Goal: Task Accomplishment & Management: Manage account settings

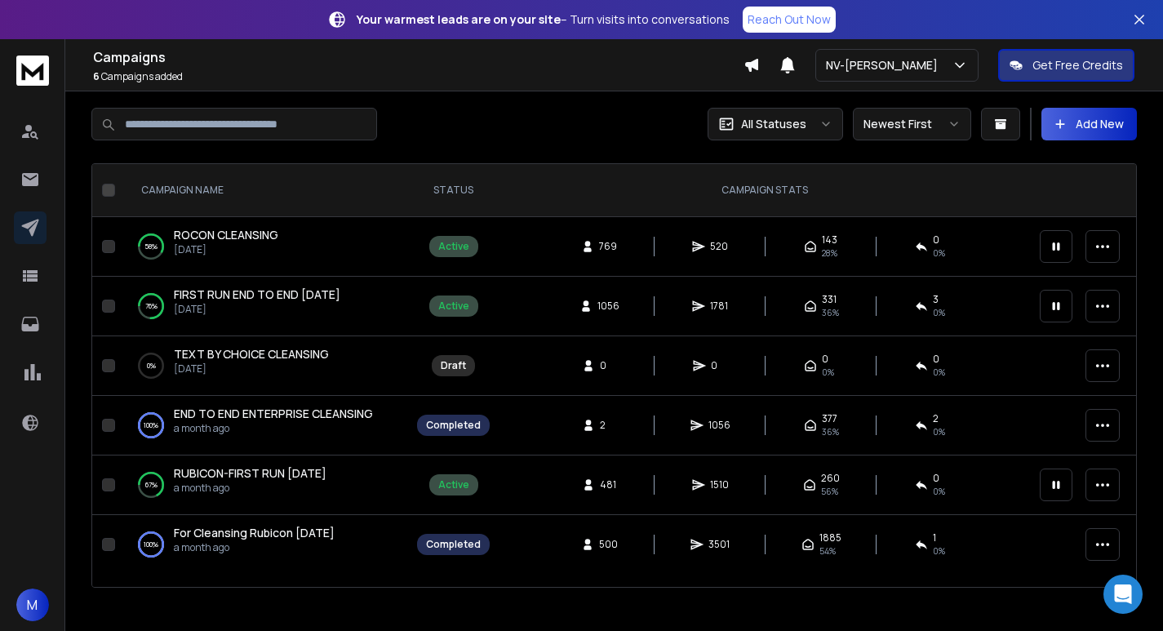
drag, startPoint x: 319, startPoint y: 311, endPoint x: 261, endPoint y: 618, distance: 312.2
click at [261, 618] on div "Campaigns 6 Campaigns Added All Statuses Newest First Add New CAMPAIGN NAME STA…" at bounding box center [613, 423] width 1045 height 631
click at [547, 546] on div "500 3501 1885 54 % 1 0 %" at bounding box center [764, 544] width 511 height 26
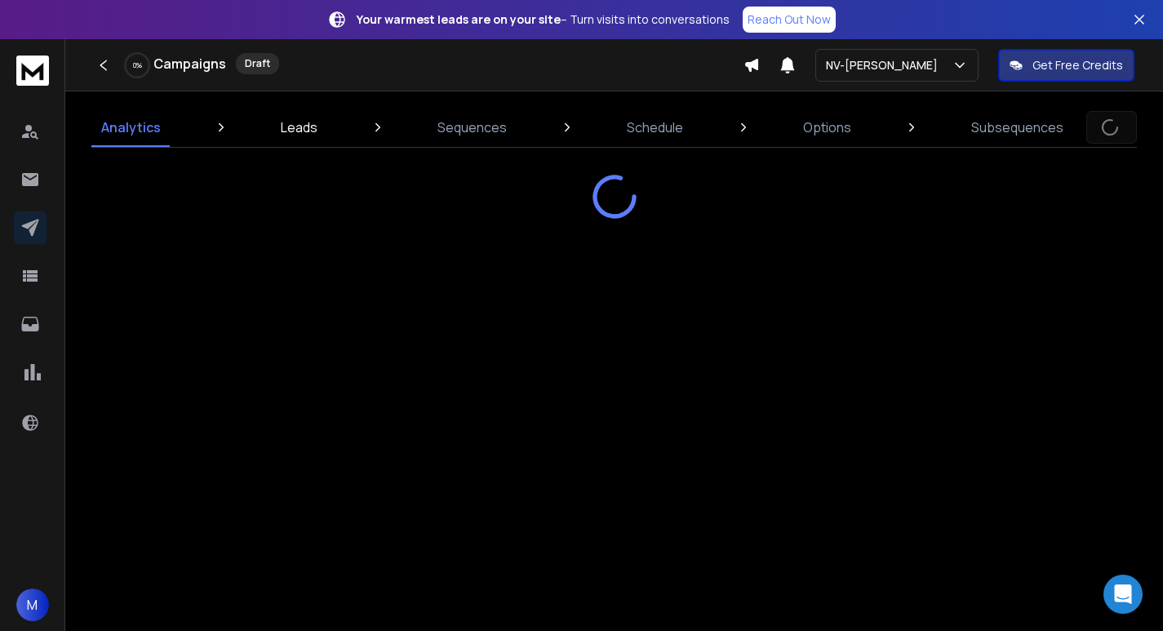
click at [312, 135] on p "Leads" at bounding box center [299, 127] width 37 height 20
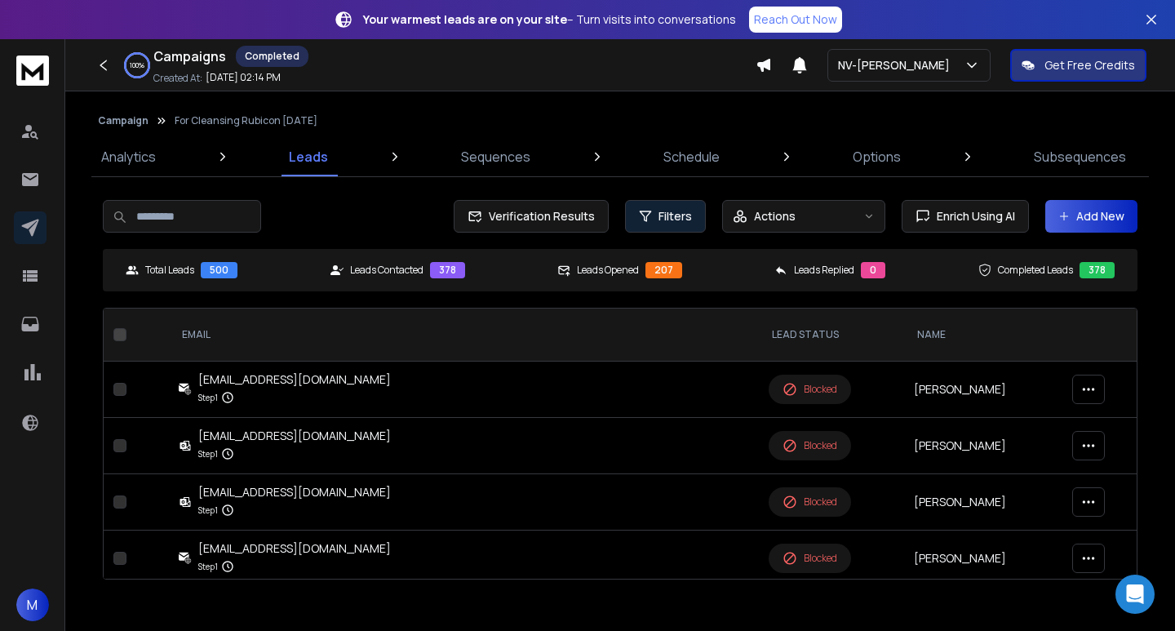
click at [681, 223] on span "Filters" at bounding box center [674, 216] width 33 height 16
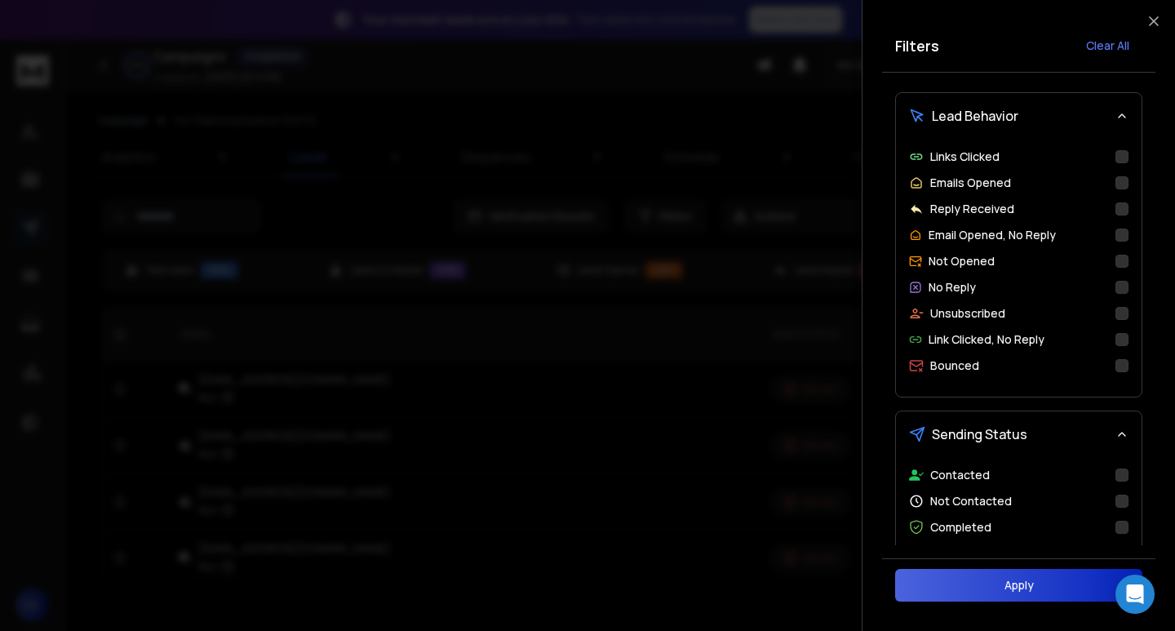
scroll to position [326, 0]
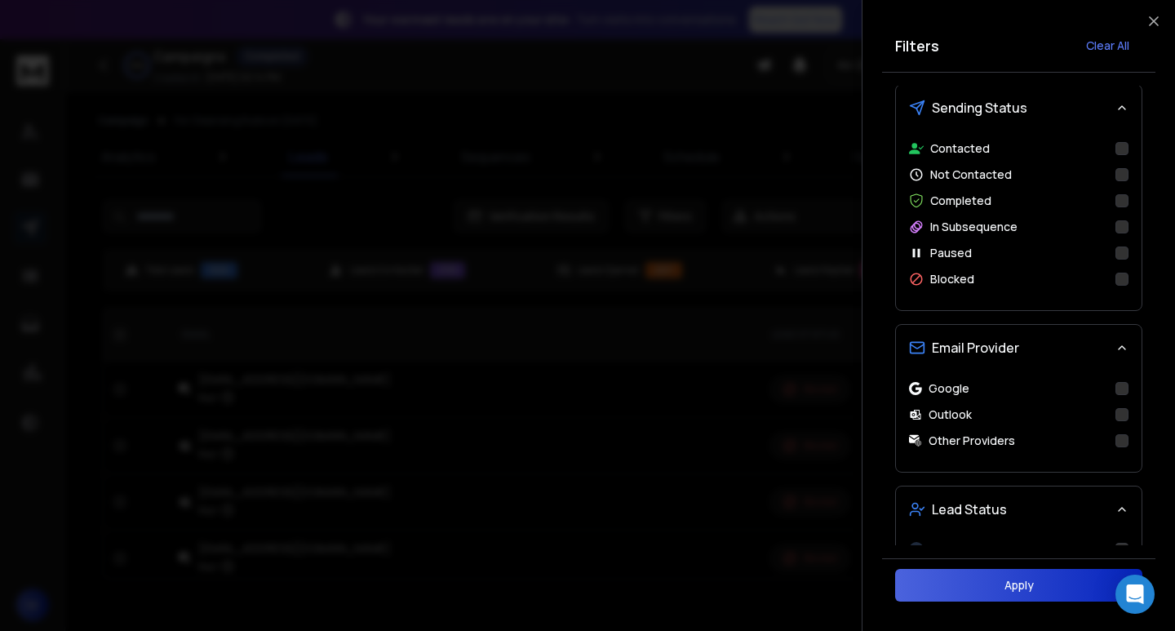
click at [969, 149] on p "Contacted" at bounding box center [960, 148] width 60 height 16
click at [1115, 149] on button "Contacted" at bounding box center [1121, 148] width 13 height 13
click at [999, 592] on button "Apply" at bounding box center [1018, 585] width 247 height 33
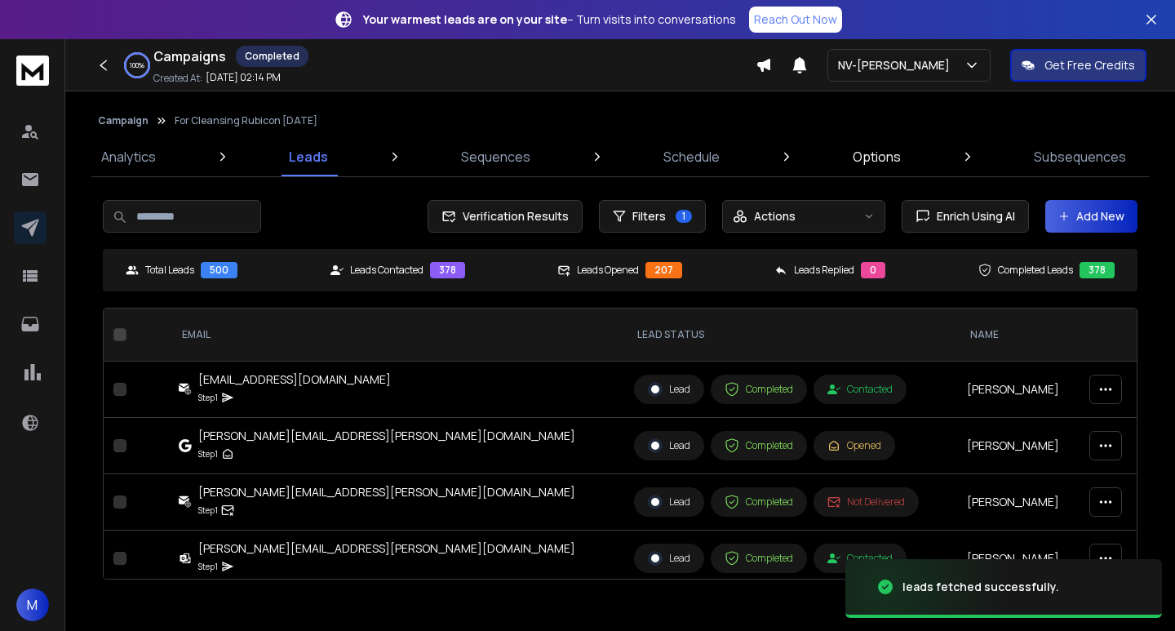
click at [862, 168] on link "Options" at bounding box center [877, 156] width 68 height 39
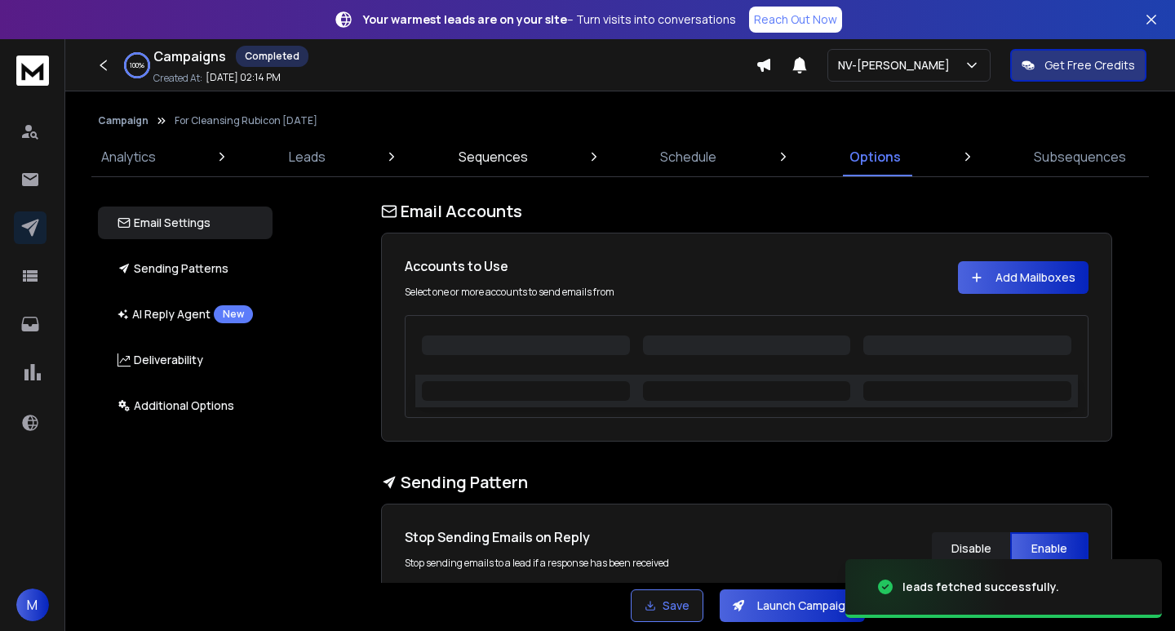
click at [538, 162] on link "Sequences" at bounding box center [493, 156] width 89 height 39
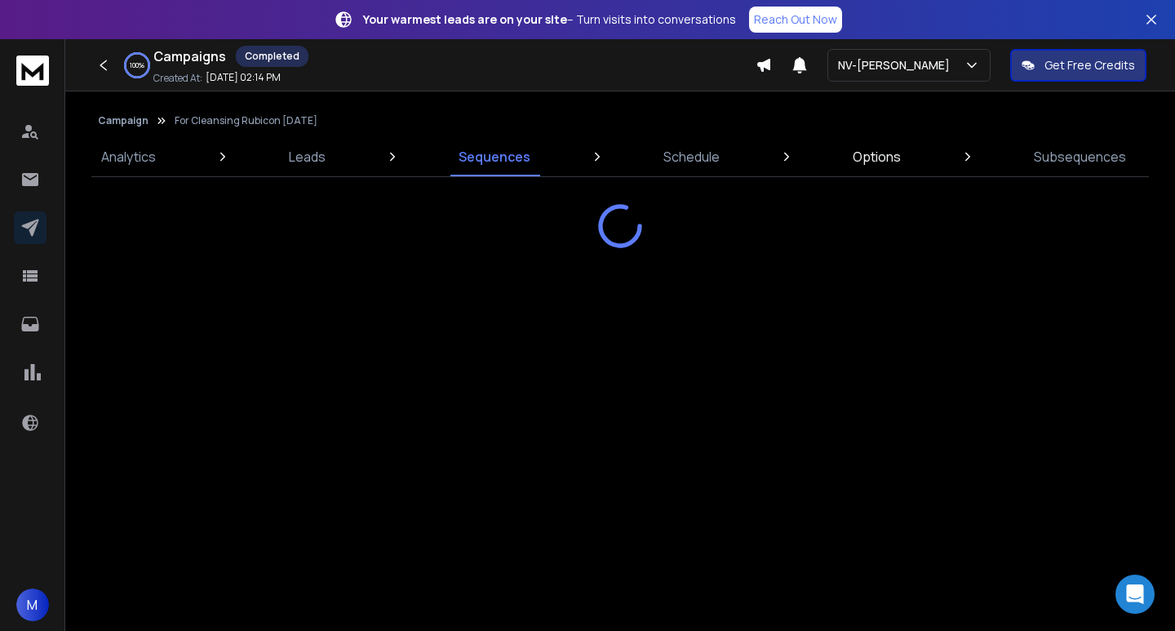
click at [892, 156] on p "Options" at bounding box center [877, 157] width 48 height 20
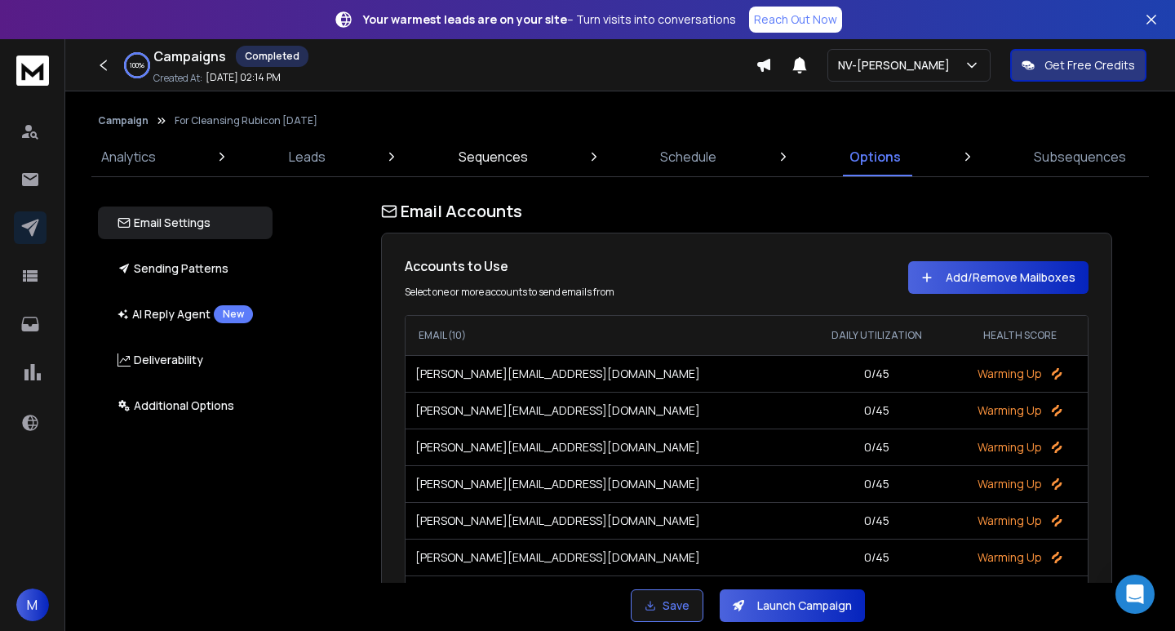
click at [472, 146] on link "Sequences" at bounding box center [493, 156] width 89 height 39
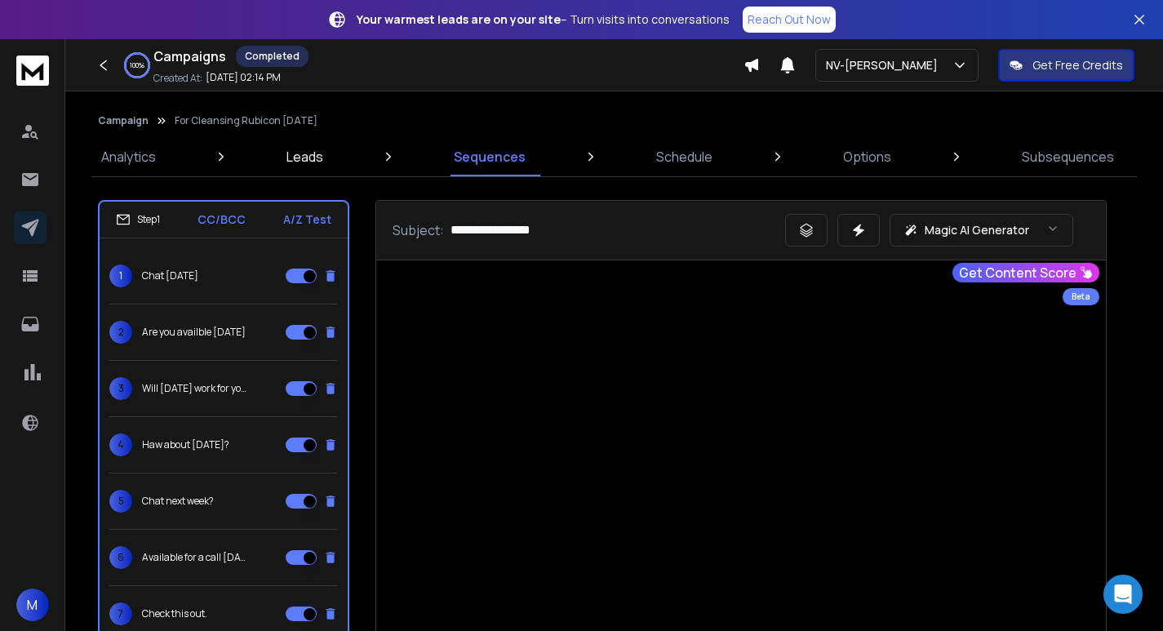
click at [330, 154] on link "Leads" at bounding box center [305, 156] width 56 height 39
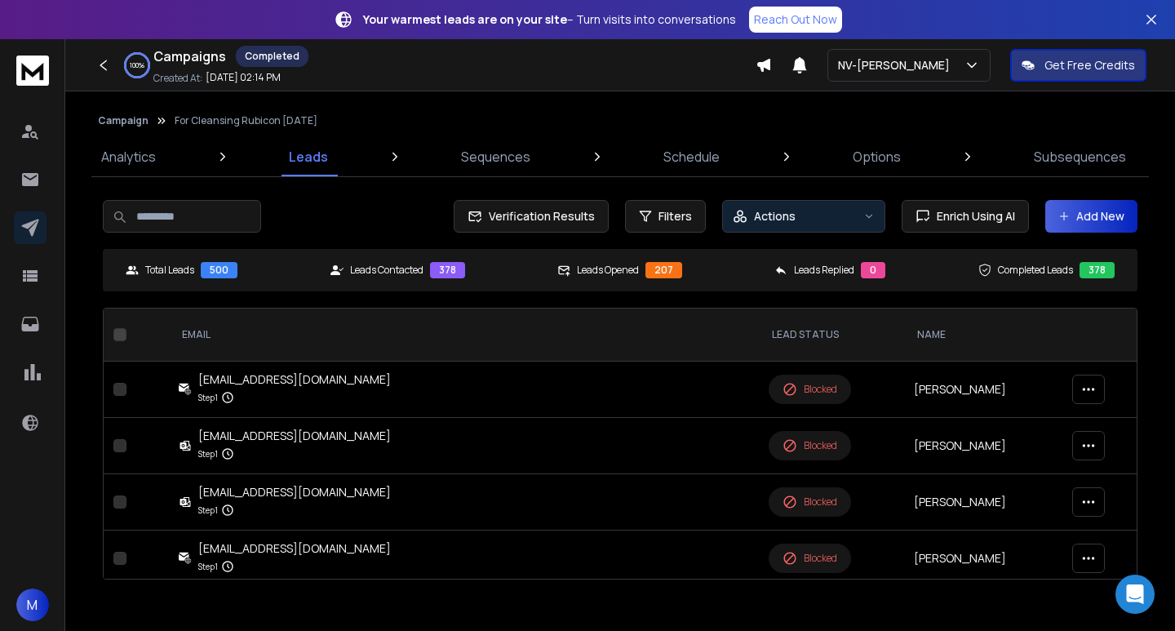
click at [816, 215] on div "Actions" at bounding box center [795, 216] width 124 height 16
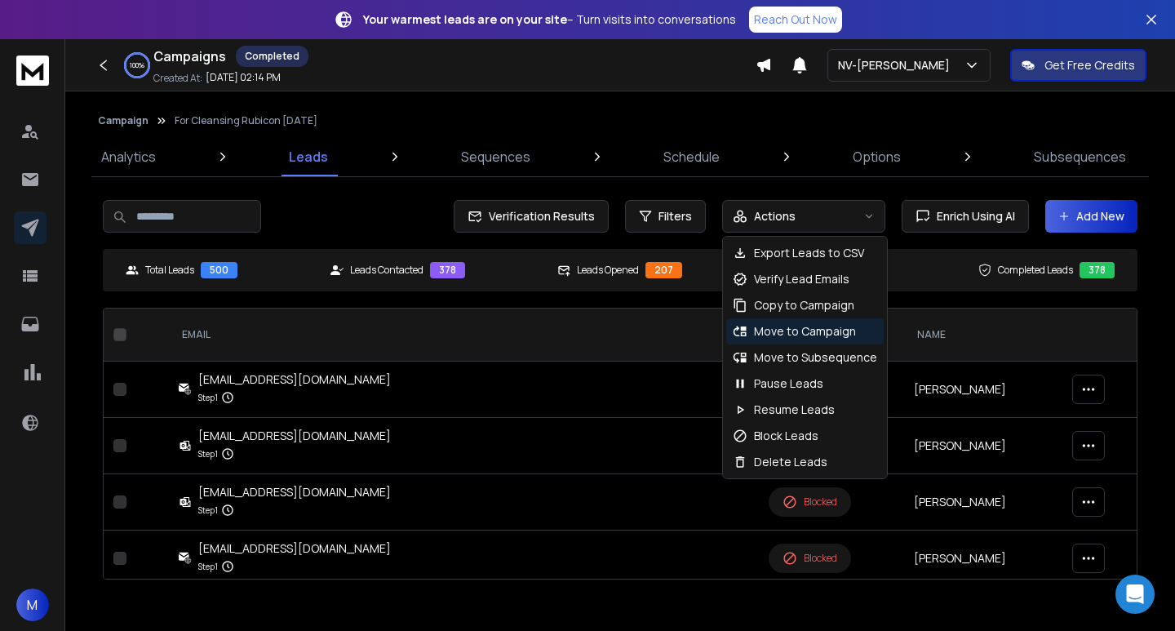
click at [808, 328] on p "Move to Campaign" at bounding box center [805, 331] width 102 height 16
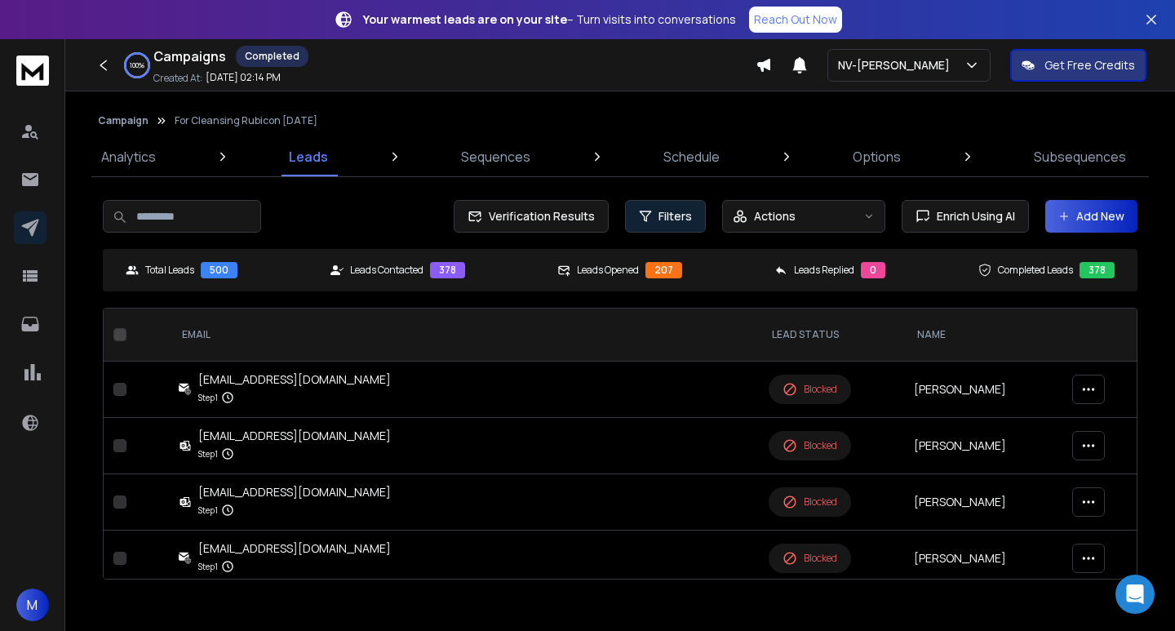
click at [646, 223] on button "Filters" at bounding box center [665, 216] width 81 height 33
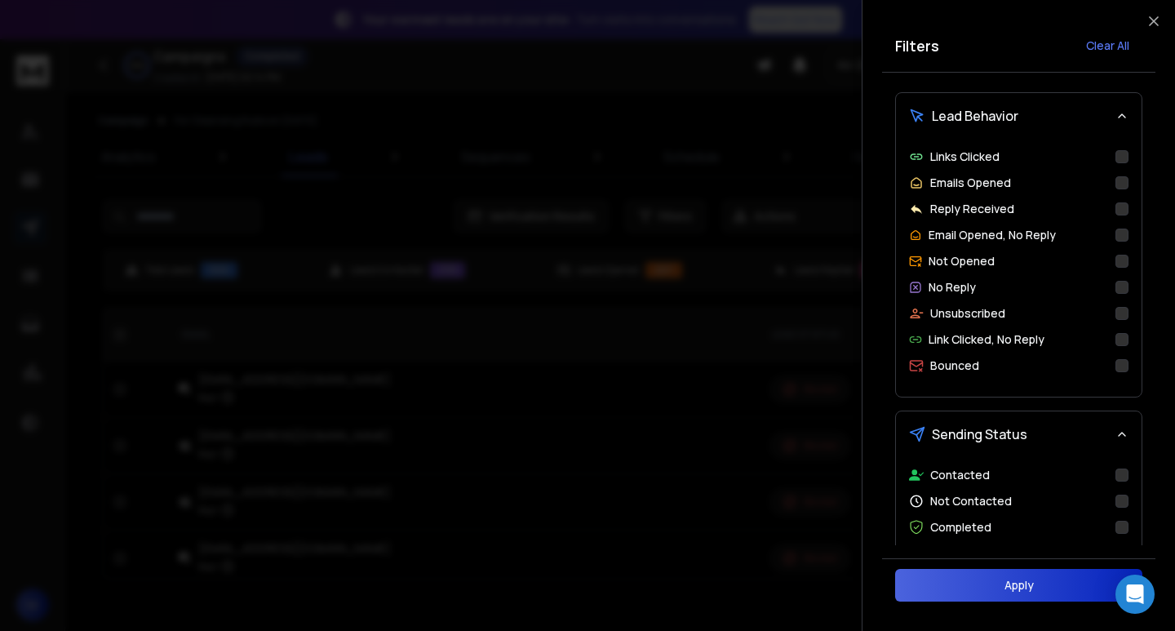
scroll to position [245, 0]
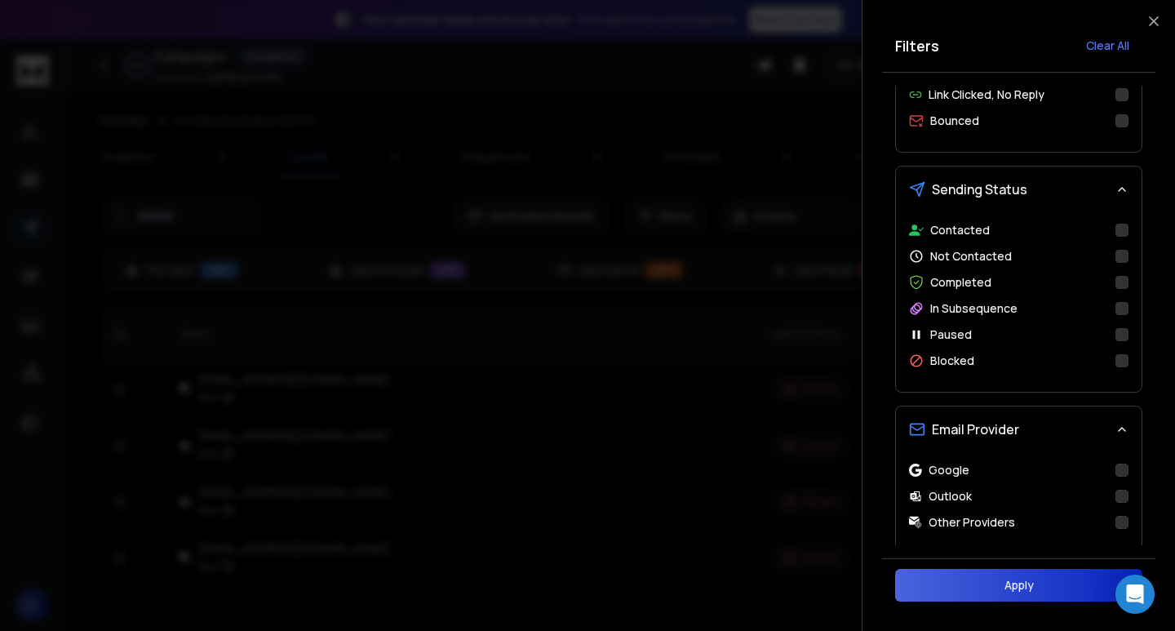
click at [998, 231] on div "Contacted" at bounding box center [1018, 230] width 219 height 16
click at [1115, 227] on button "Contacted" at bounding box center [1121, 230] width 13 height 13
click at [1021, 580] on button "Apply" at bounding box center [1018, 585] width 247 height 33
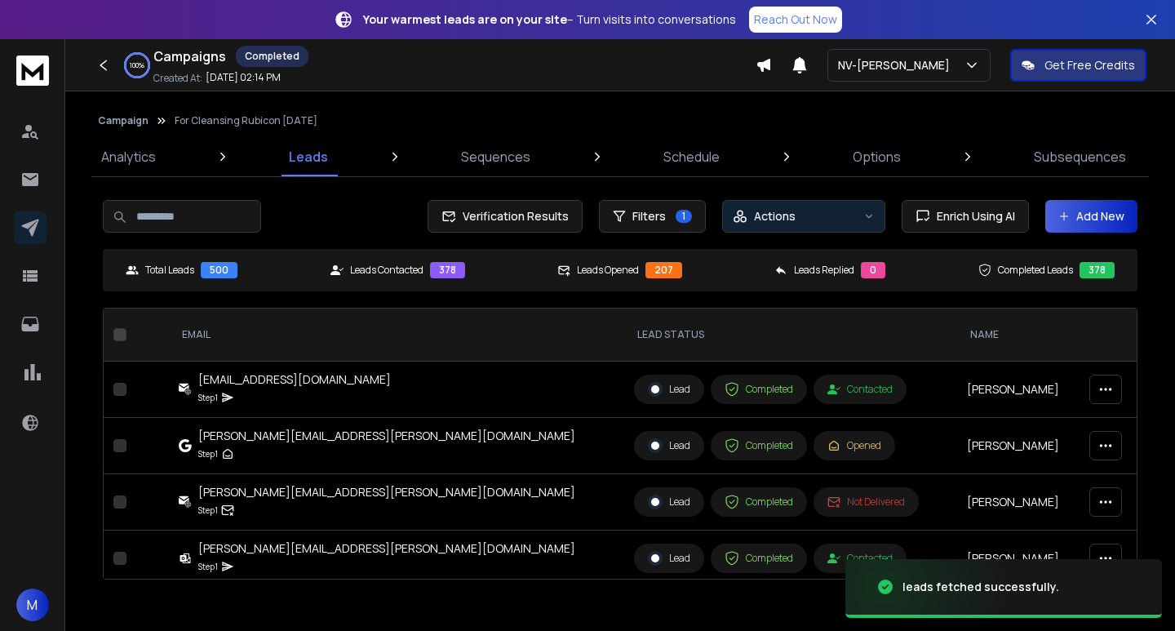
click at [815, 221] on div "Actions" at bounding box center [795, 216] width 124 height 16
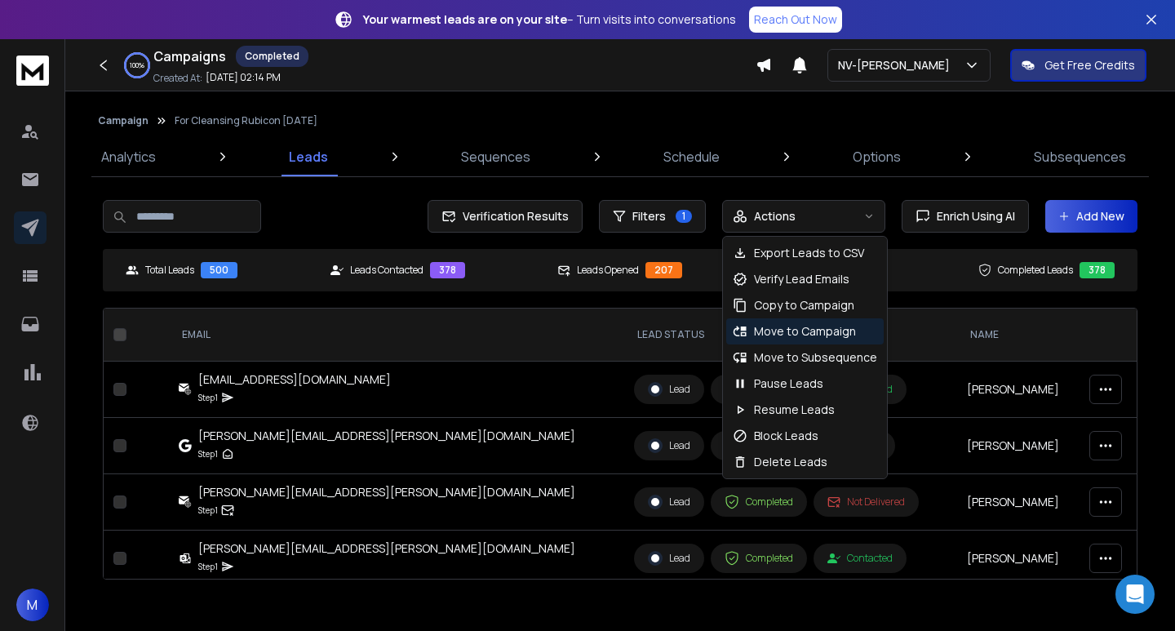
click at [822, 332] on p "Move to Campaign" at bounding box center [805, 331] width 102 height 16
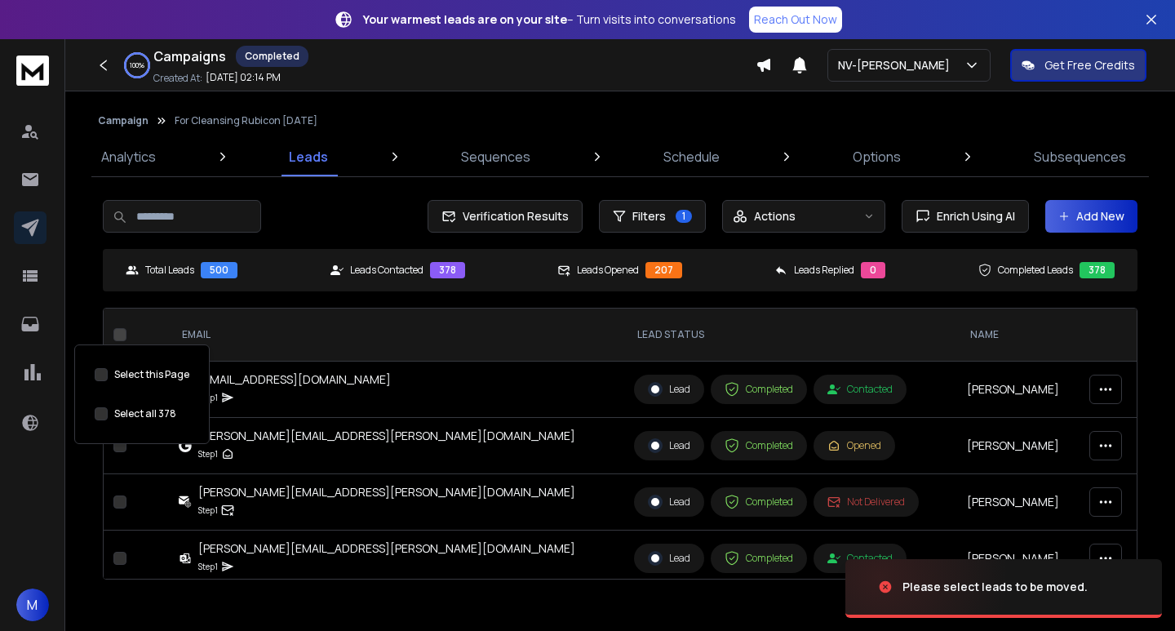
click at [140, 409] on label "Select all 378" at bounding box center [145, 413] width 62 height 13
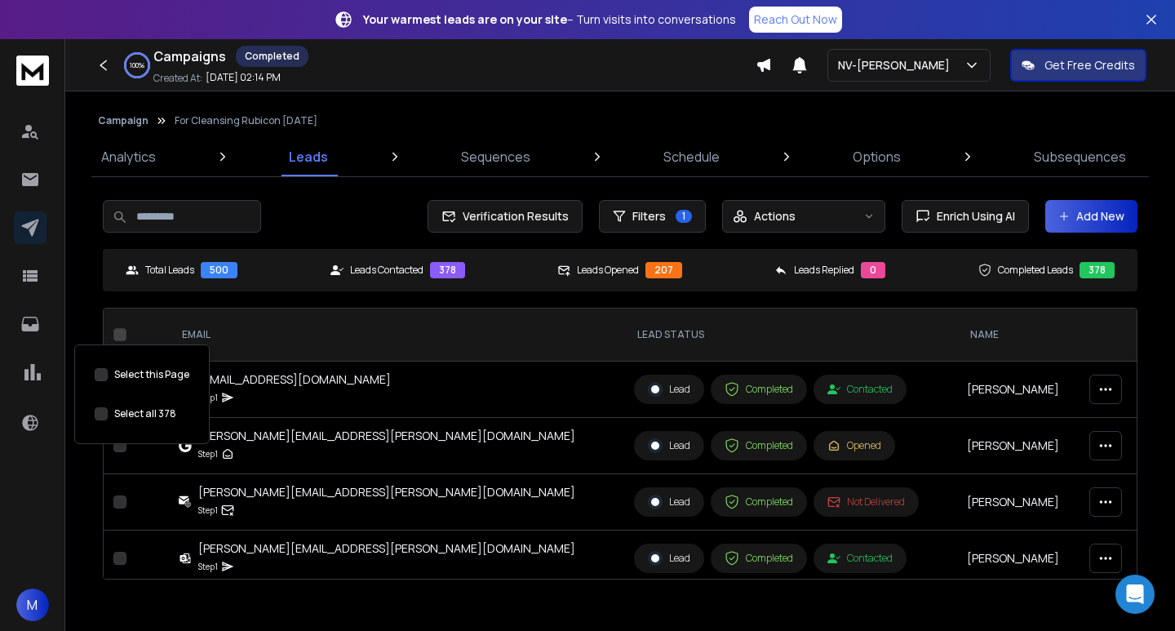
click at [100, 410] on button "Select this Page" at bounding box center [101, 413] width 13 height 13
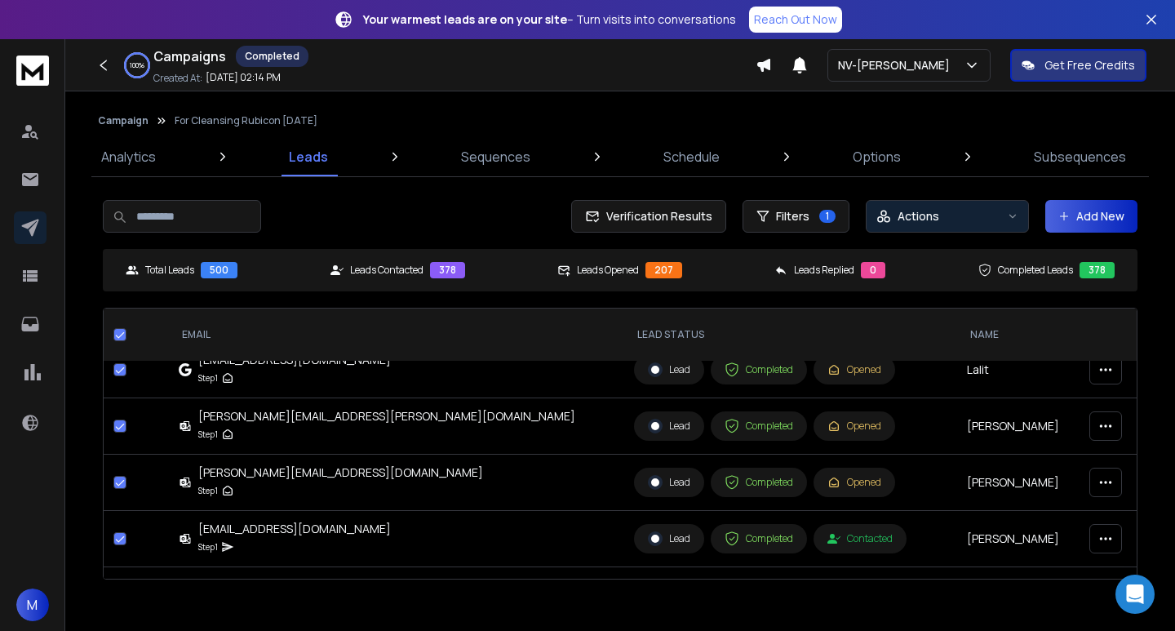
click at [936, 216] on p "Actions" at bounding box center [918, 216] width 42 height 16
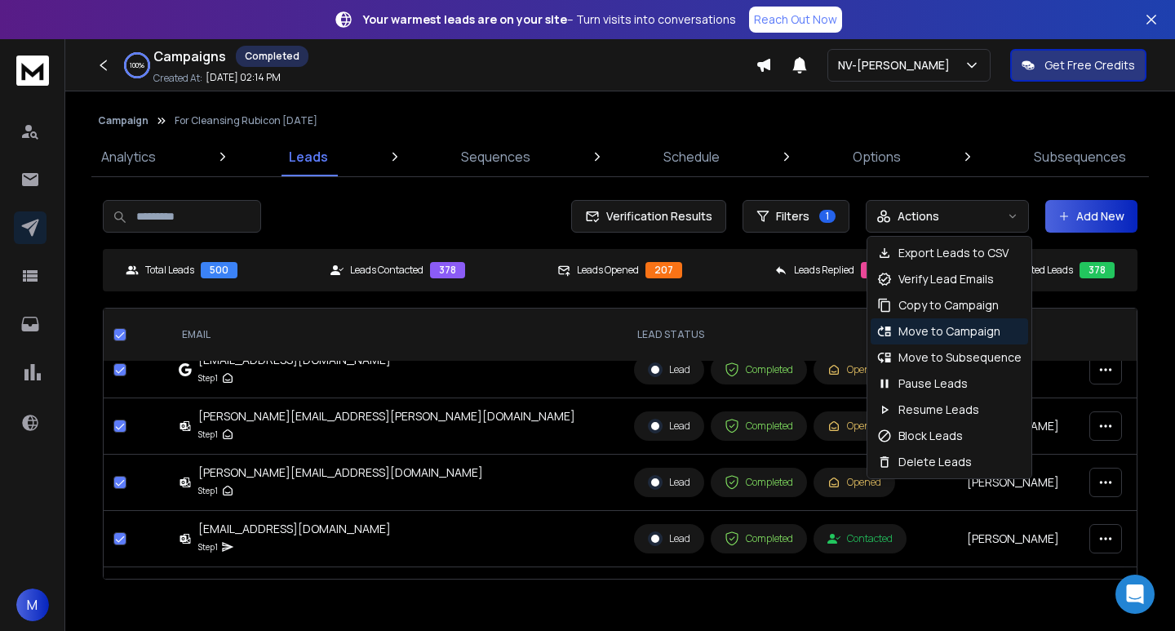
click at [950, 331] on p "Move to Campaign" at bounding box center [949, 331] width 102 height 16
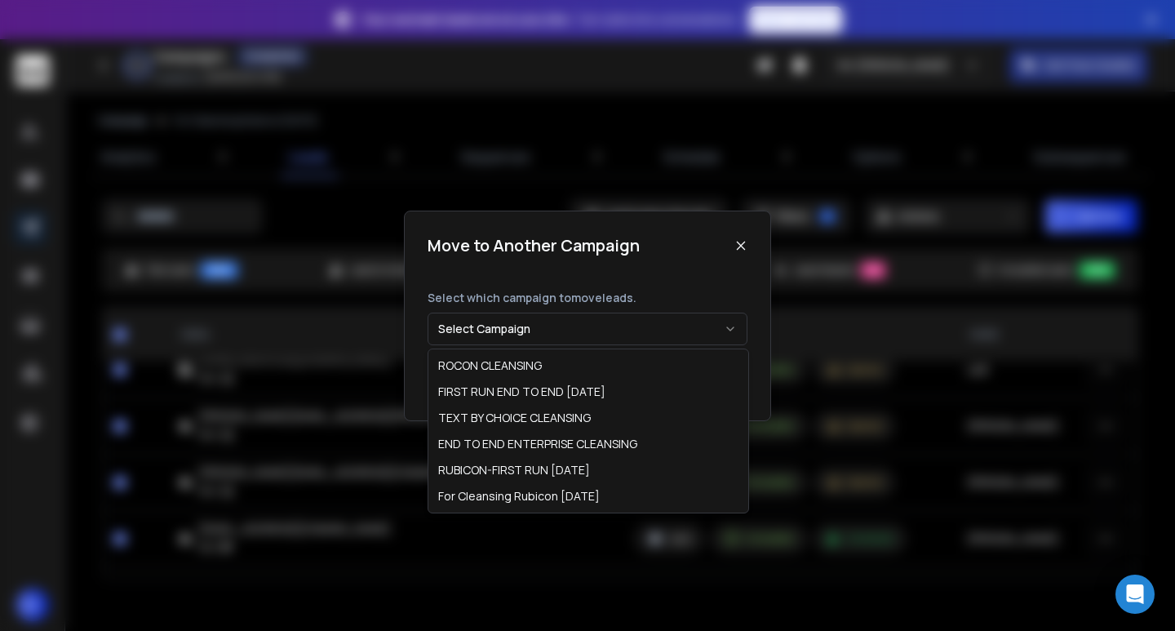
click at [543, 326] on button "Select Campaign" at bounding box center [588, 328] width 320 height 33
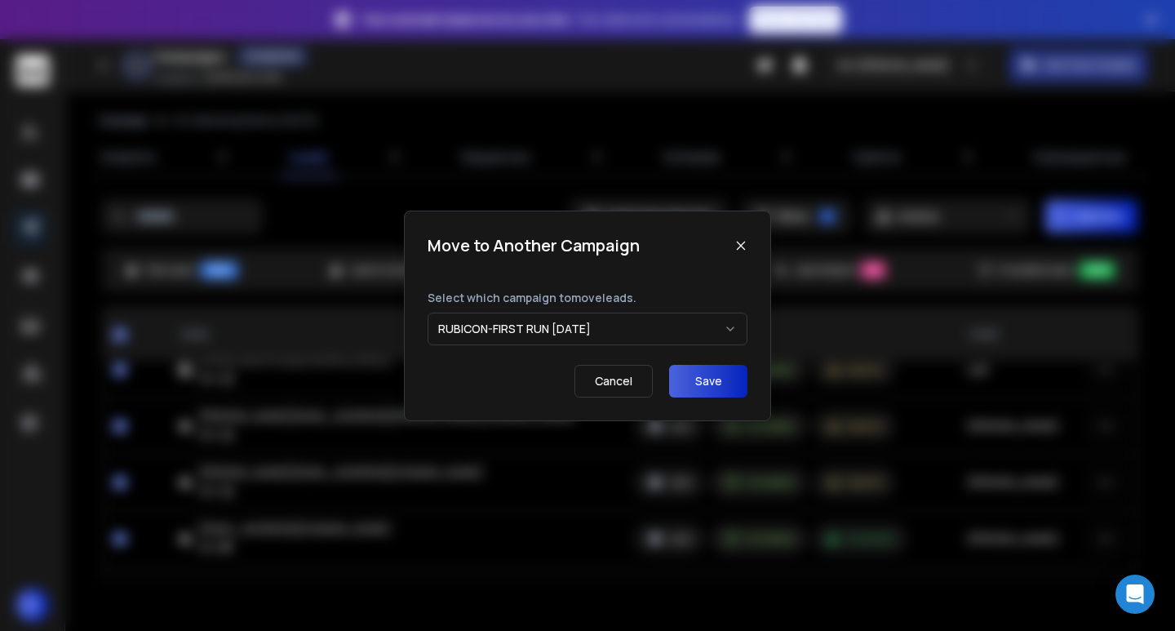
click at [707, 382] on button "Save" at bounding box center [708, 381] width 78 height 33
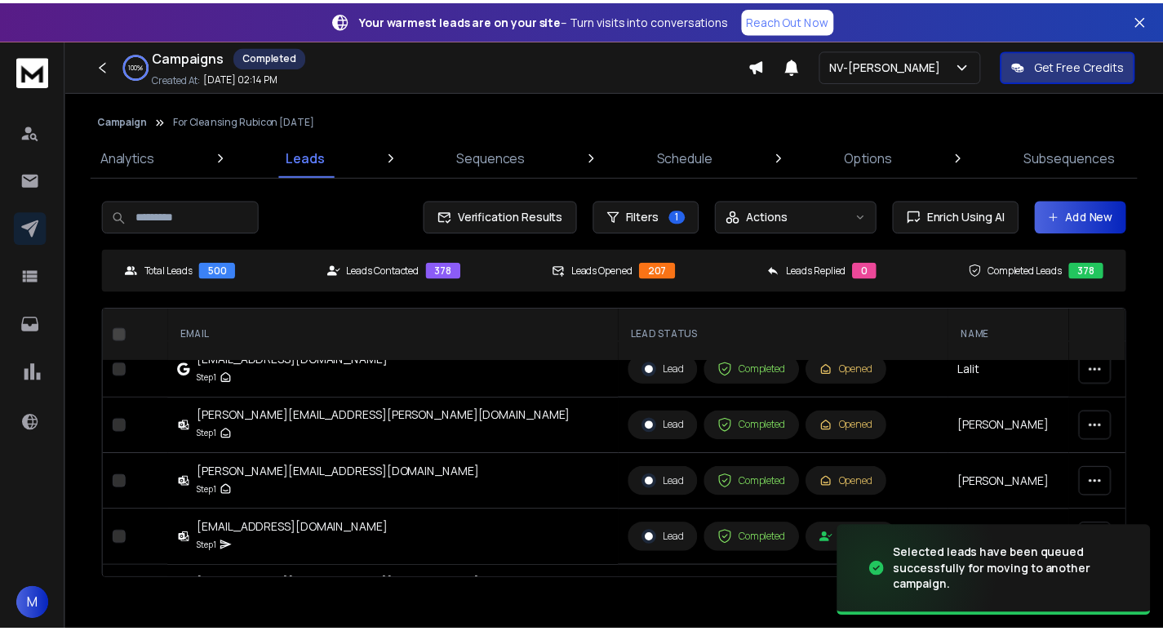
scroll to position [0, 0]
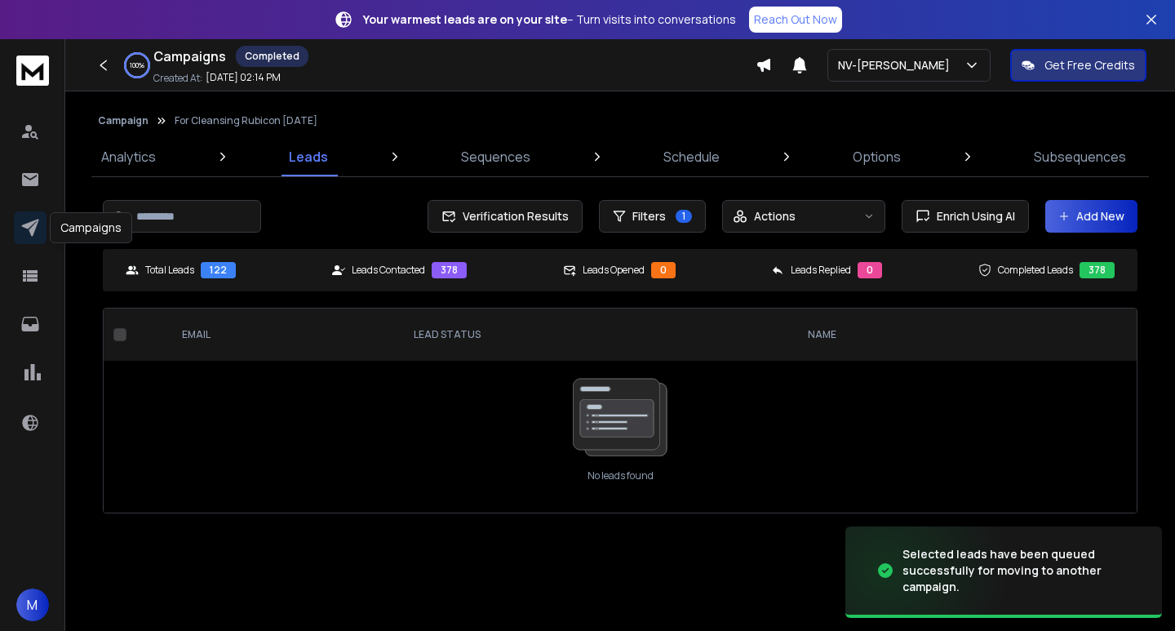
click at [40, 219] on link at bounding box center [30, 227] width 33 height 33
